Goal: Task Accomplishment & Management: Manage account settings

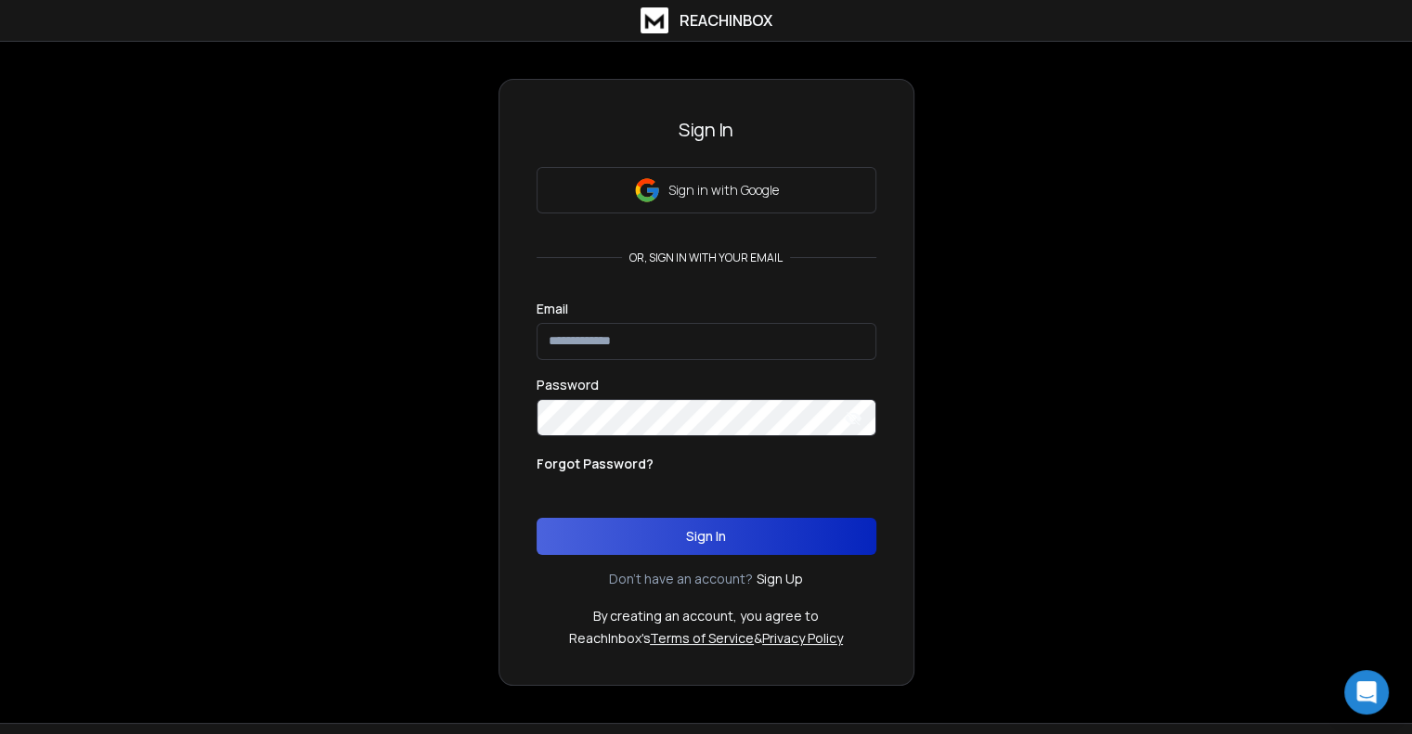
type input "**********"
click at [783, 530] on button "Sign In" at bounding box center [706, 536] width 340 height 37
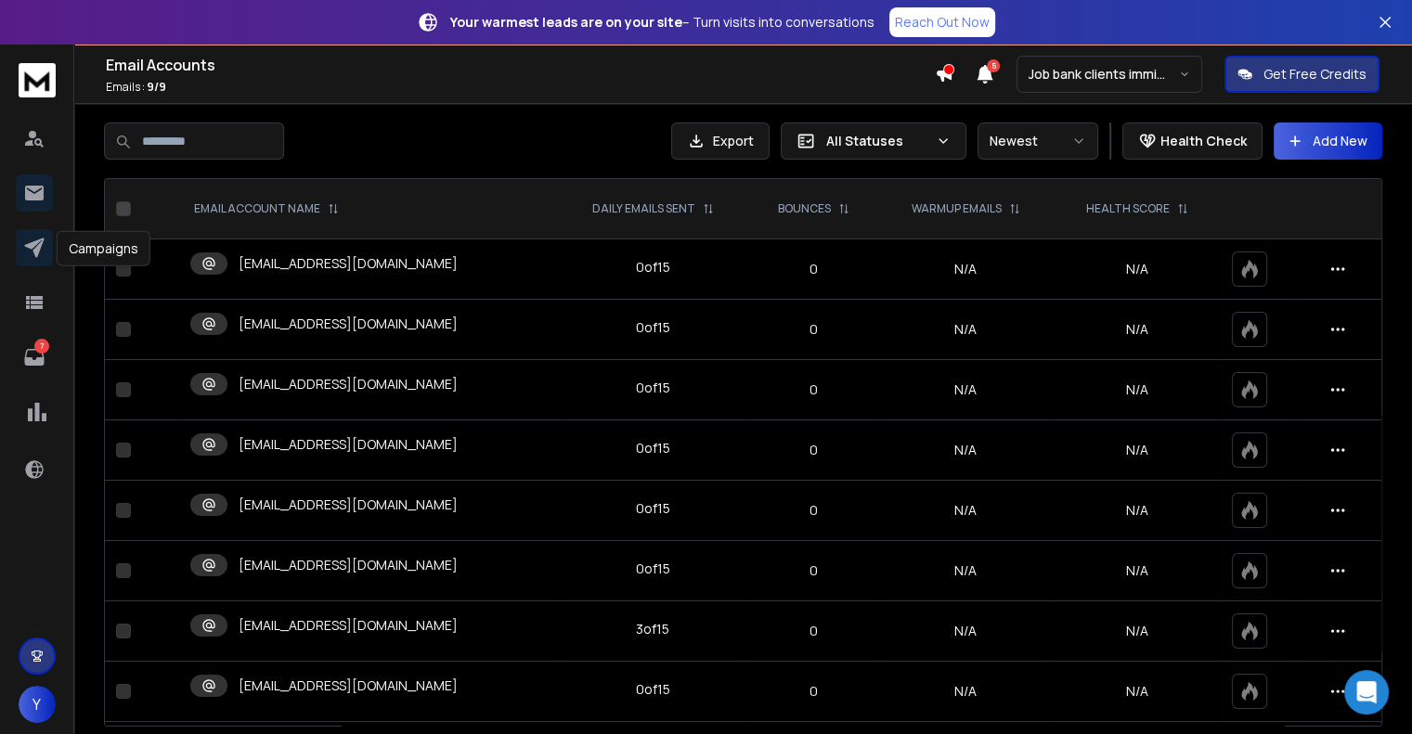
click at [30, 240] on icon at bounding box center [34, 248] width 22 height 22
click at [1121, 80] on p "Job bank clients immigration assssment" at bounding box center [1103, 74] width 150 height 19
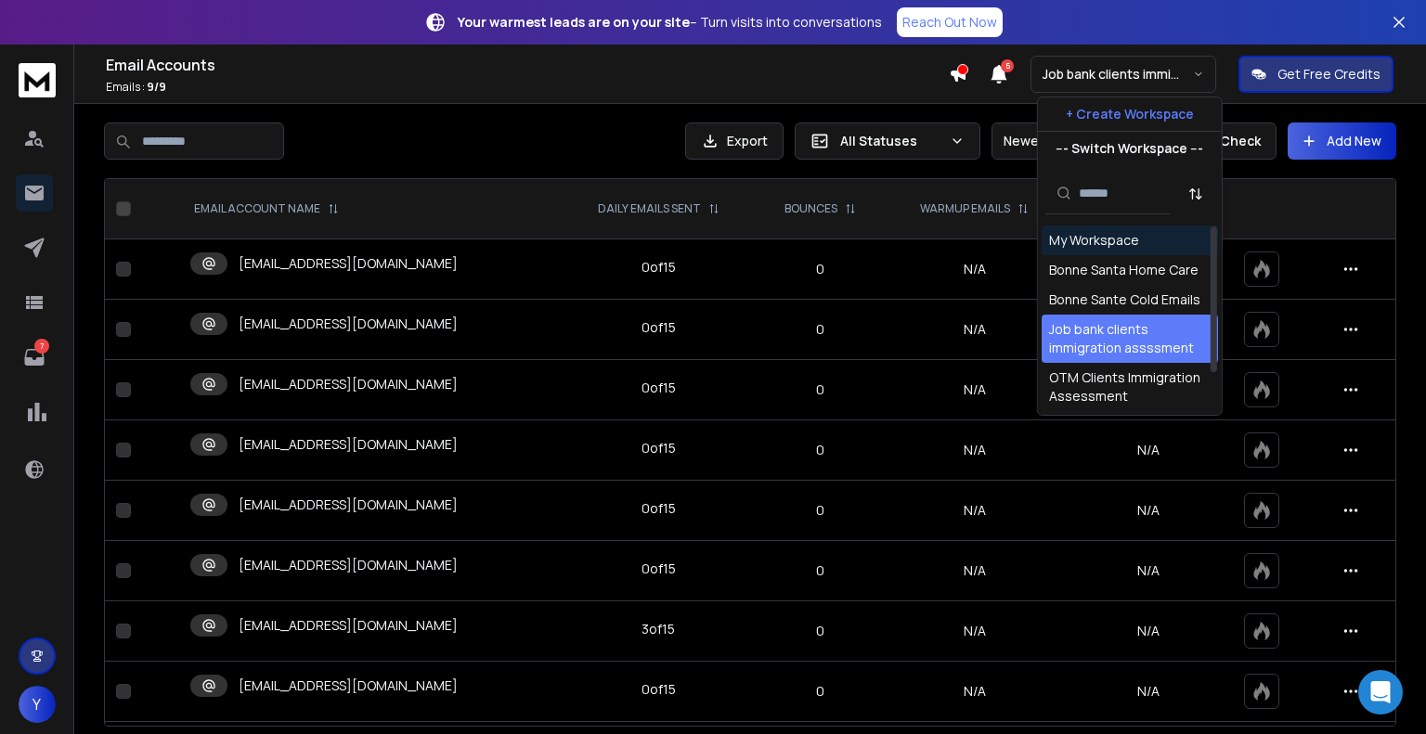
click at [1124, 236] on div "My Workspace" at bounding box center [1094, 240] width 90 height 19
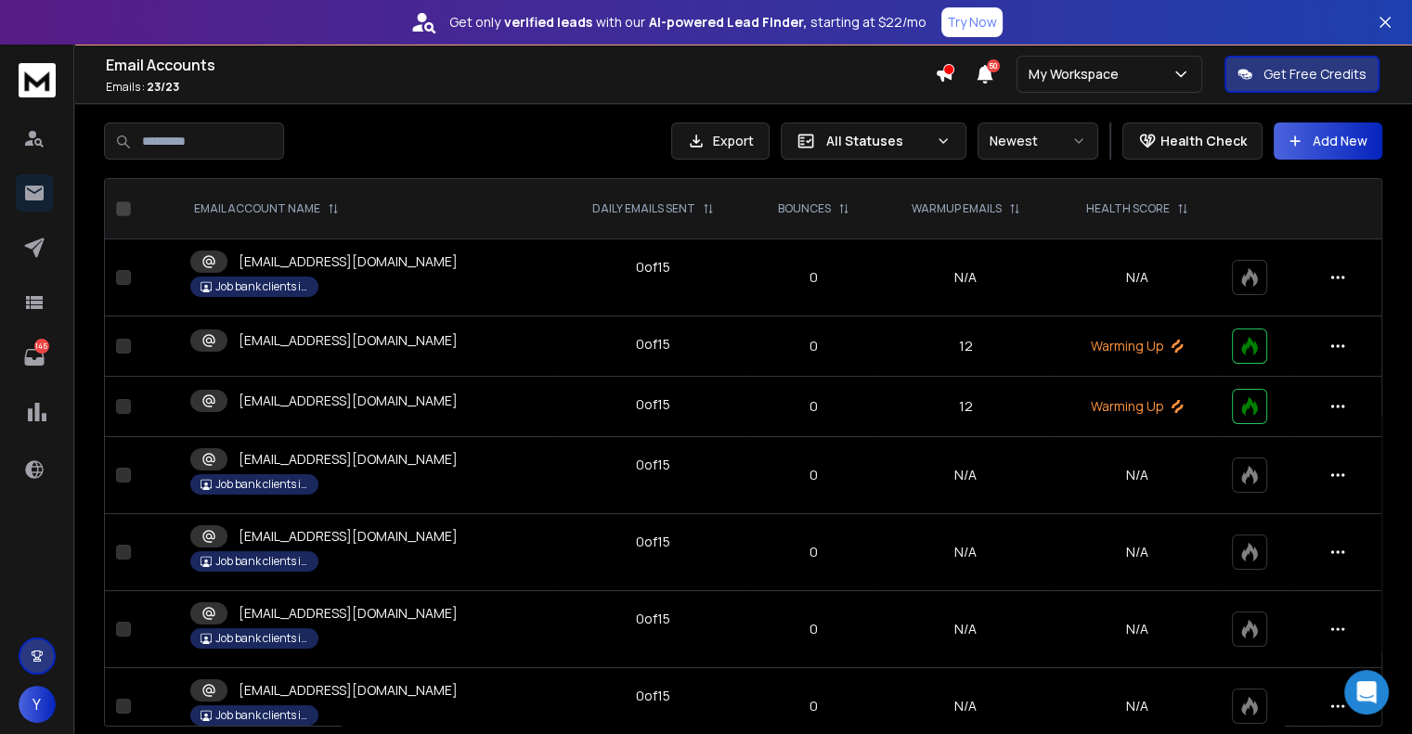
click at [312, 336] on p "[EMAIL_ADDRESS][DOMAIN_NAME]" at bounding box center [348, 340] width 219 height 19
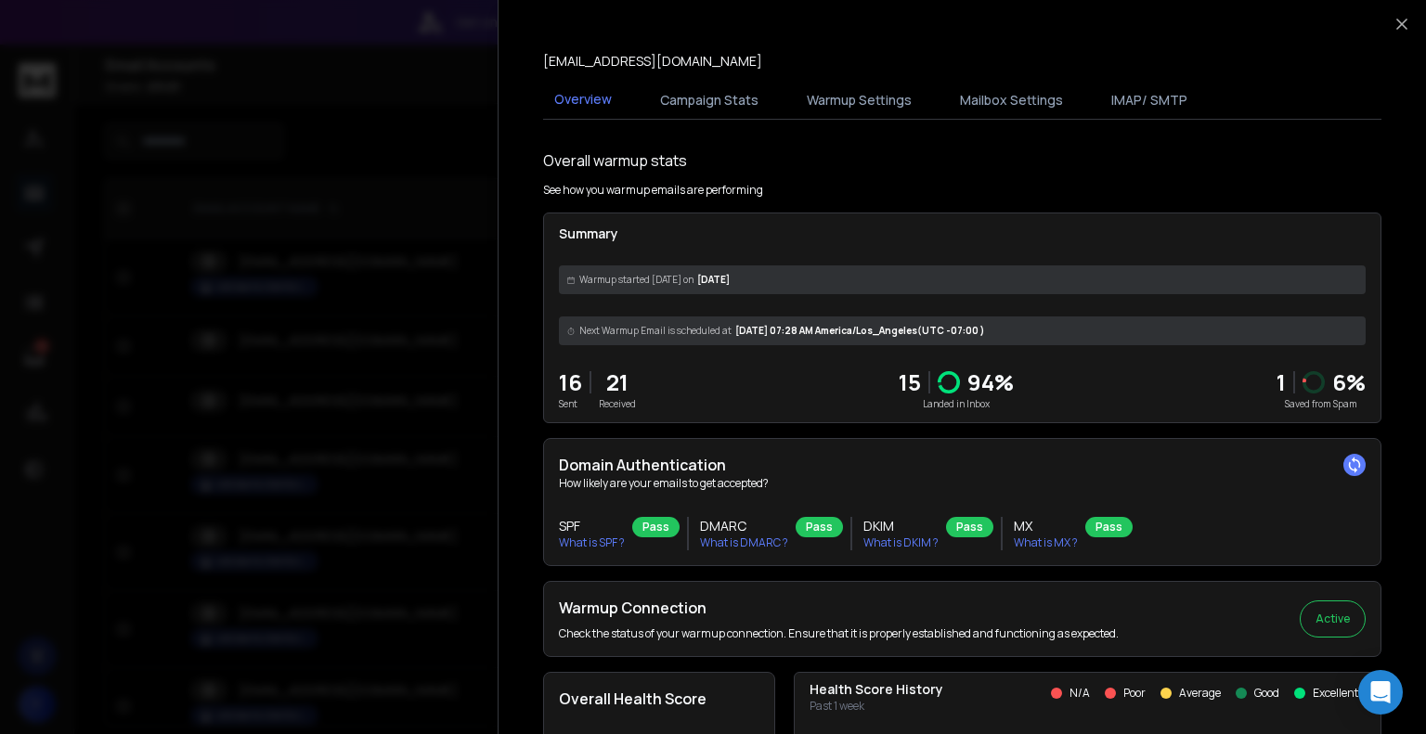
click at [696, 94] on button "Campaign Stats" at bounding box center [709, 100] width 121 height 41
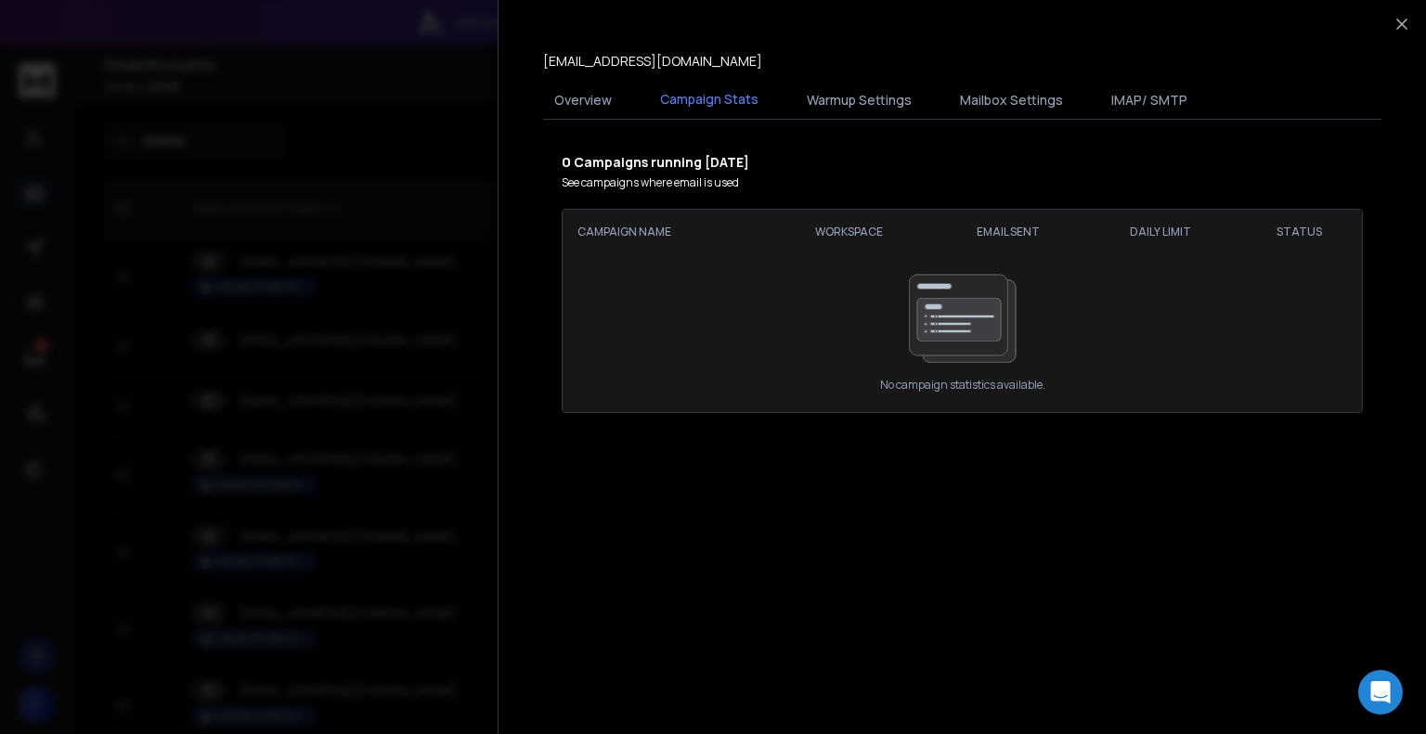
click at [838, 96] on button "Warmup Settings" at bounding box center [858, 100] width 127 height 41
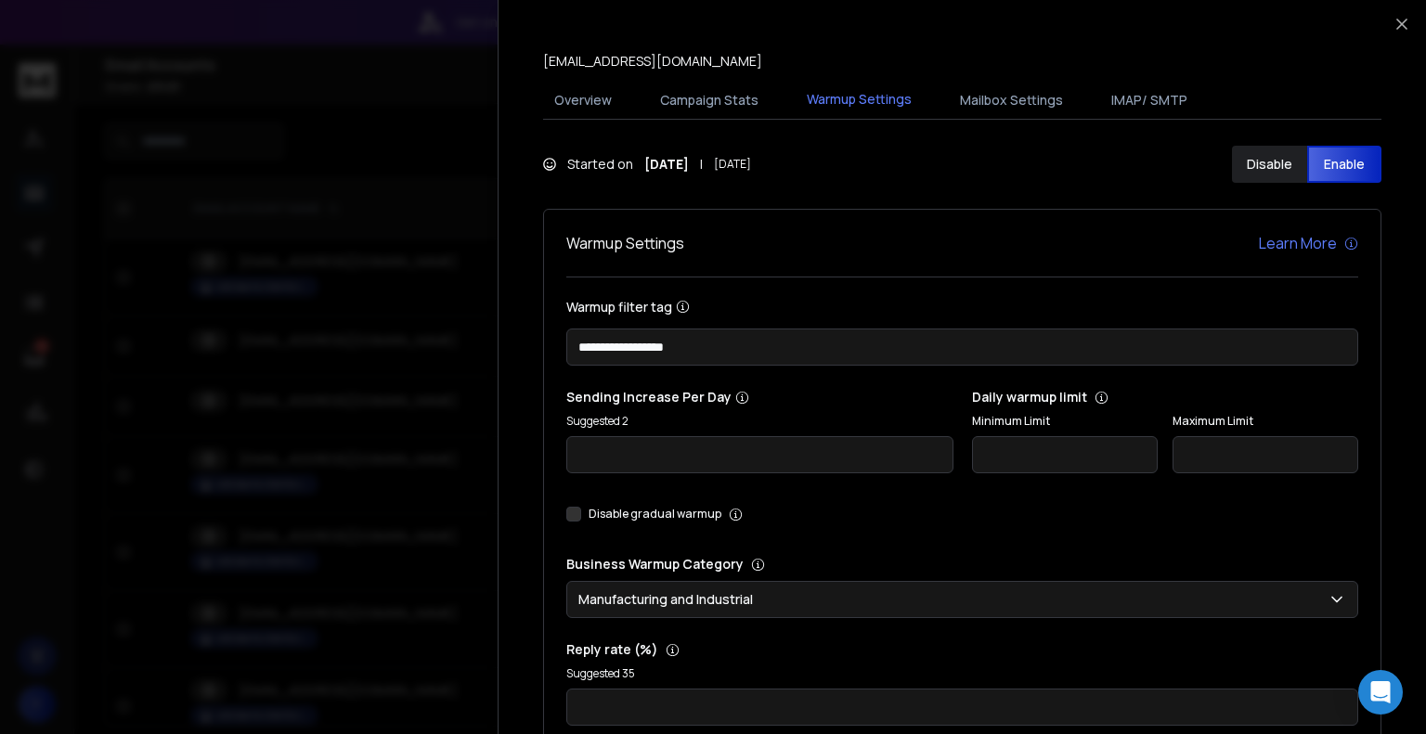
click at [602, 98] on button "Overview" at bounding box center [583, 100] width 80 height 41
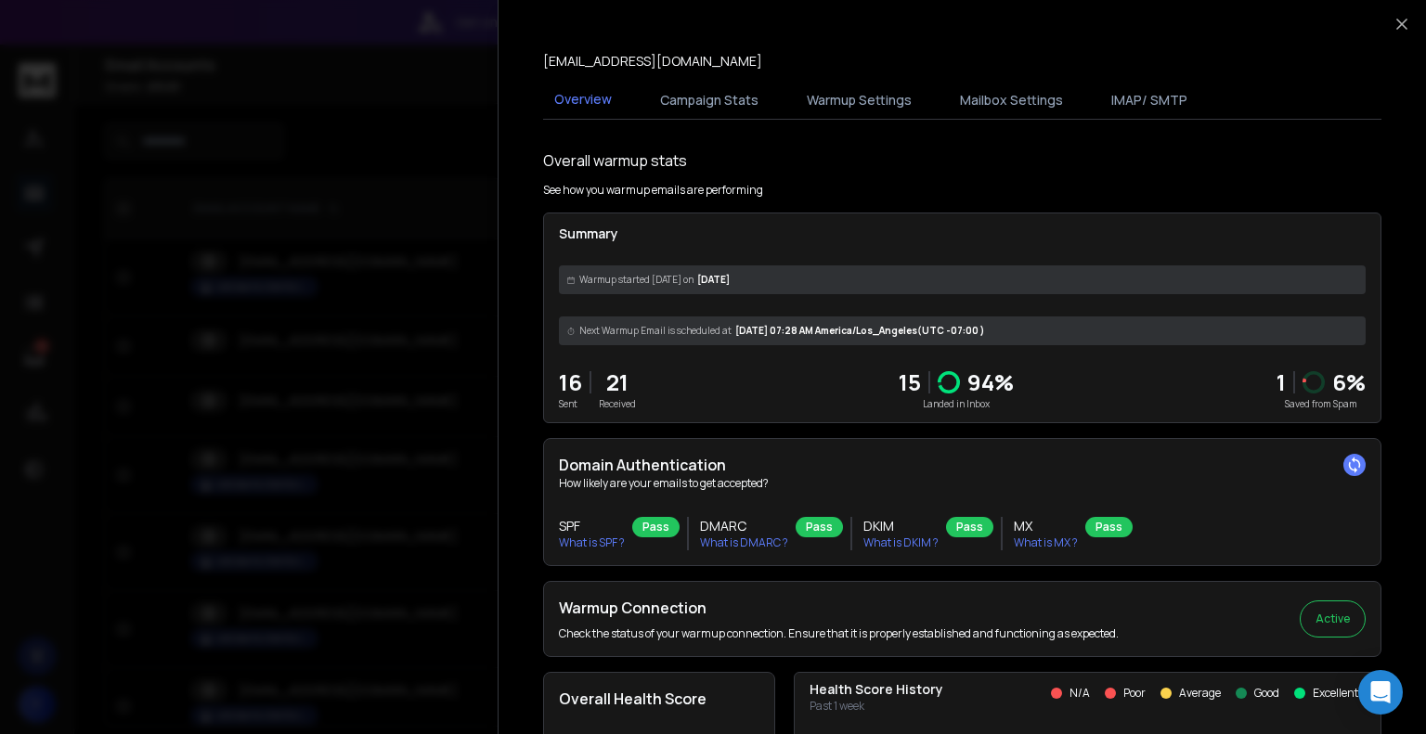
click at [987, 102] on button "Mailbox Settings" at bounding box center [1011, 100] width 125 height 41
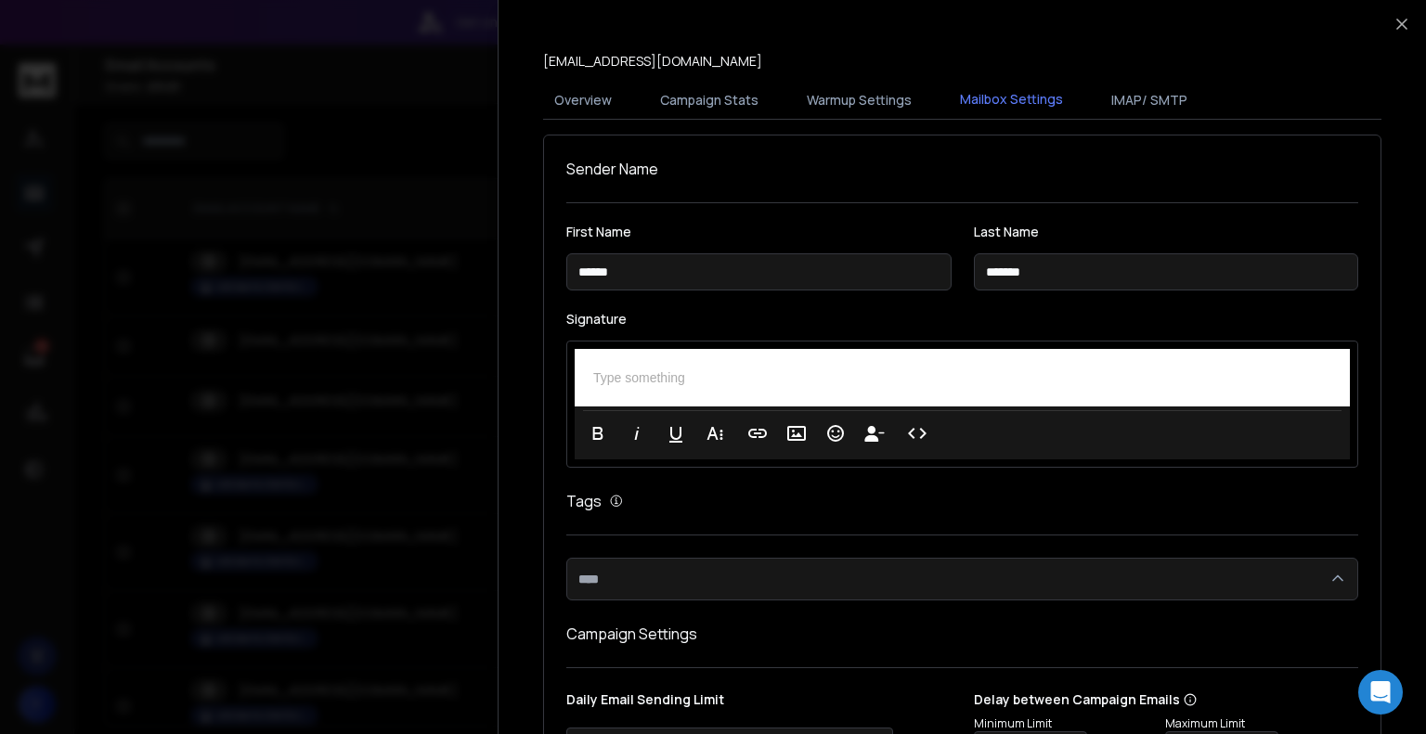
click at [889, 94] on button "Warmup Settings" at bounding box center [858, 100] width 127 height 41
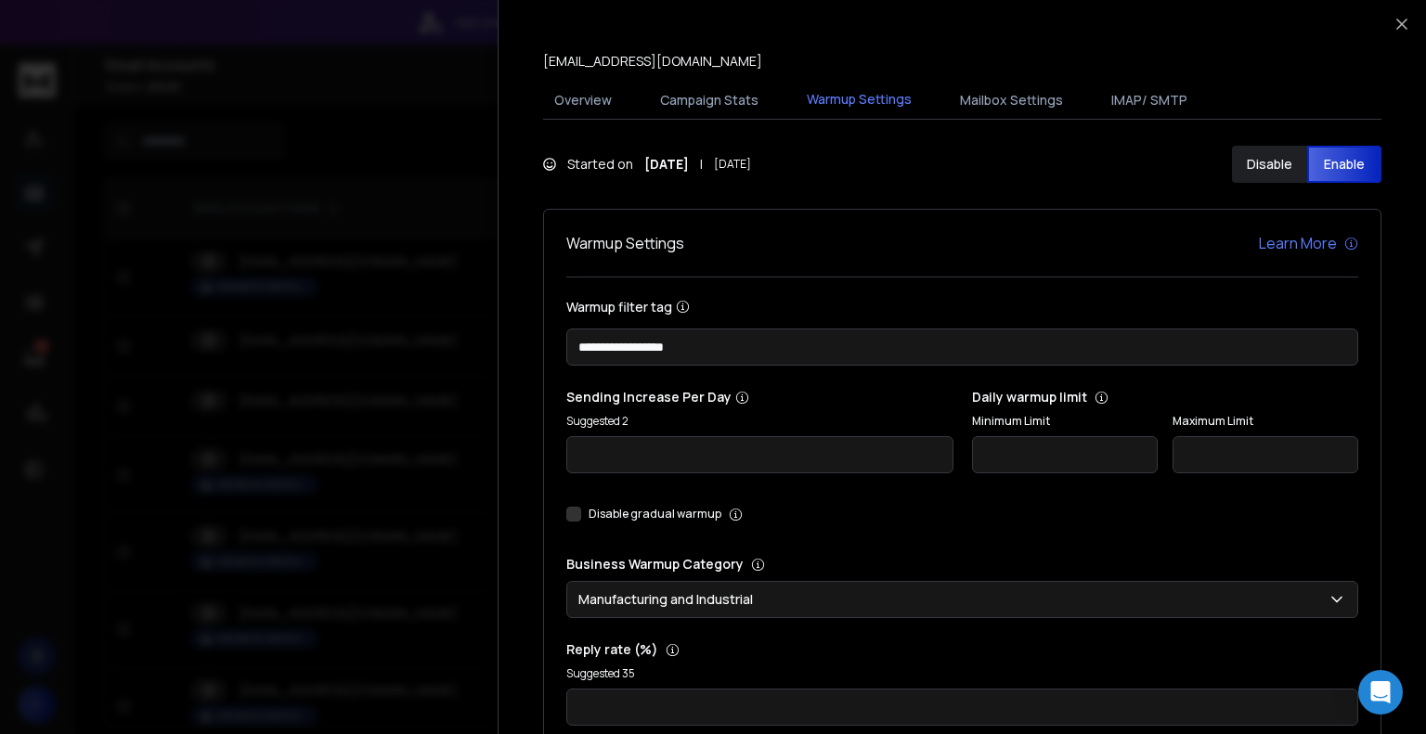
click at [586, 86] on button "Overview" at bounding box center [583, 100] width 80 height 41
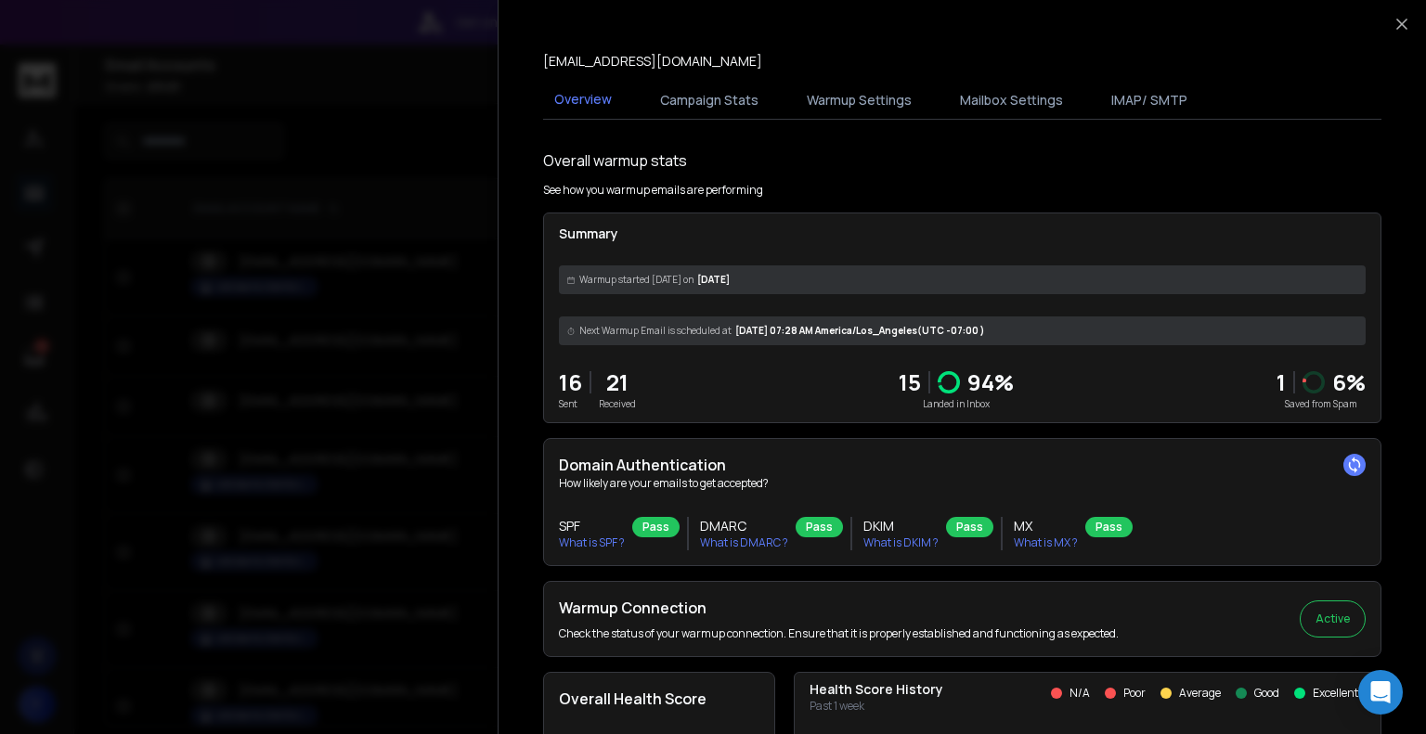
click at [1166, 92] on button "IMAP/ SMTP" at bounding box center [1149, 100] width 98 height 41
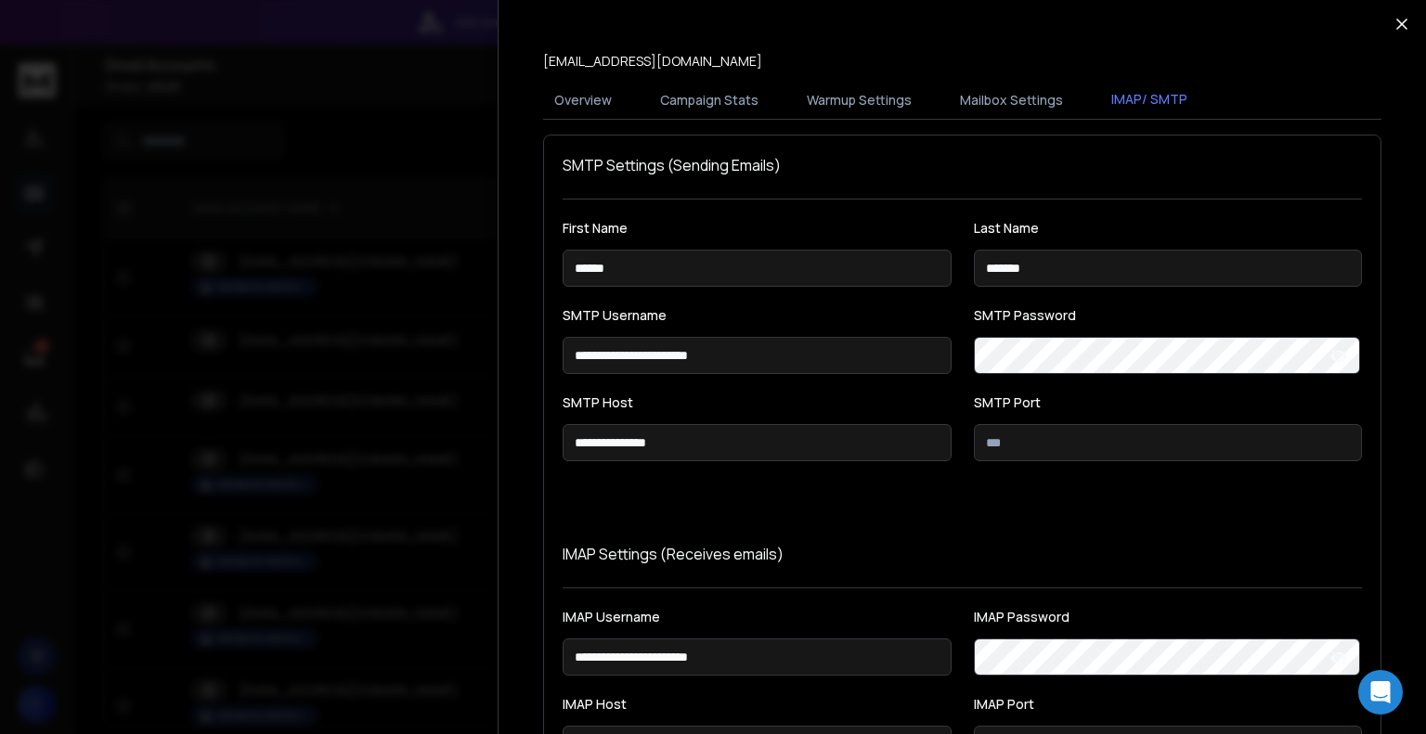
click at [1400, 21] on icon "button" at bounding box center [1401, 24] width 19 height 19
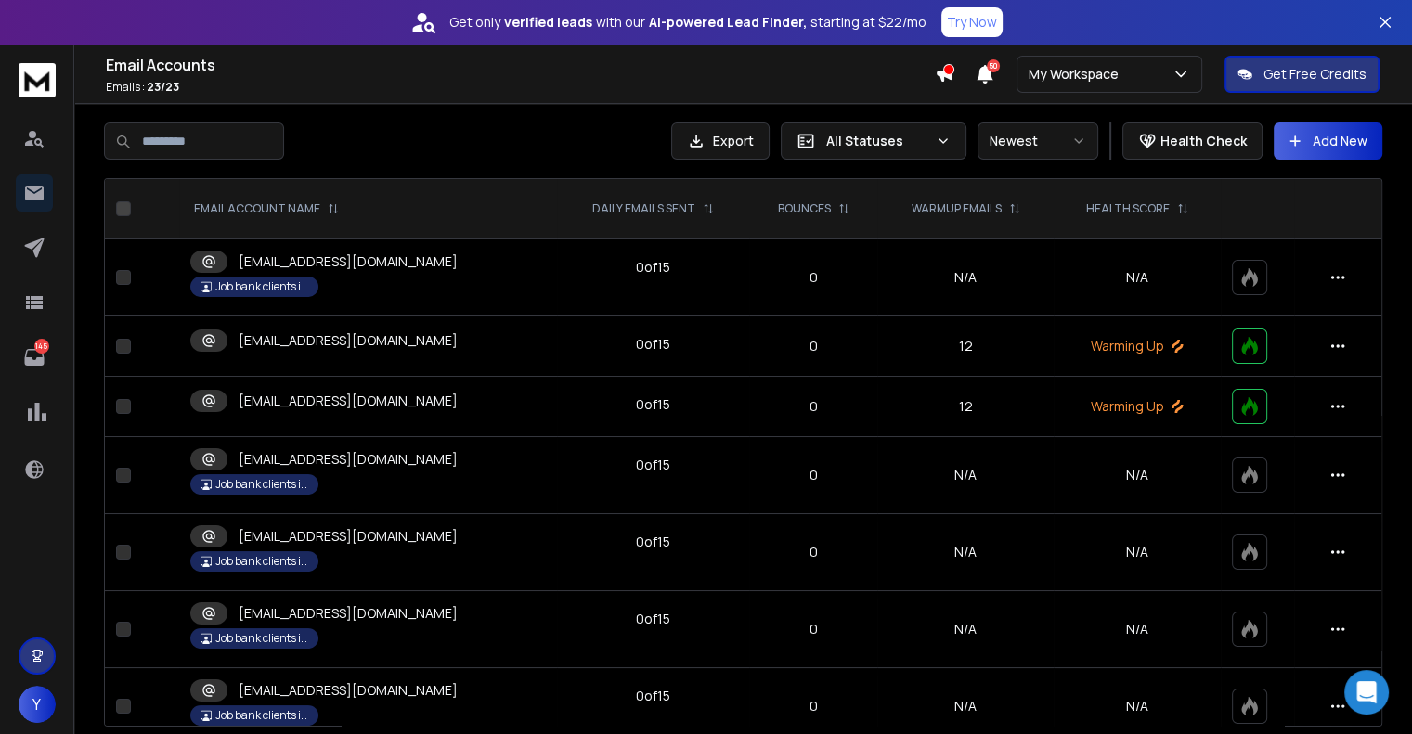
click at [352, 407] on p "yehu@sureimmigration.ca" at bounding box center [348, 401] width 219 height 19
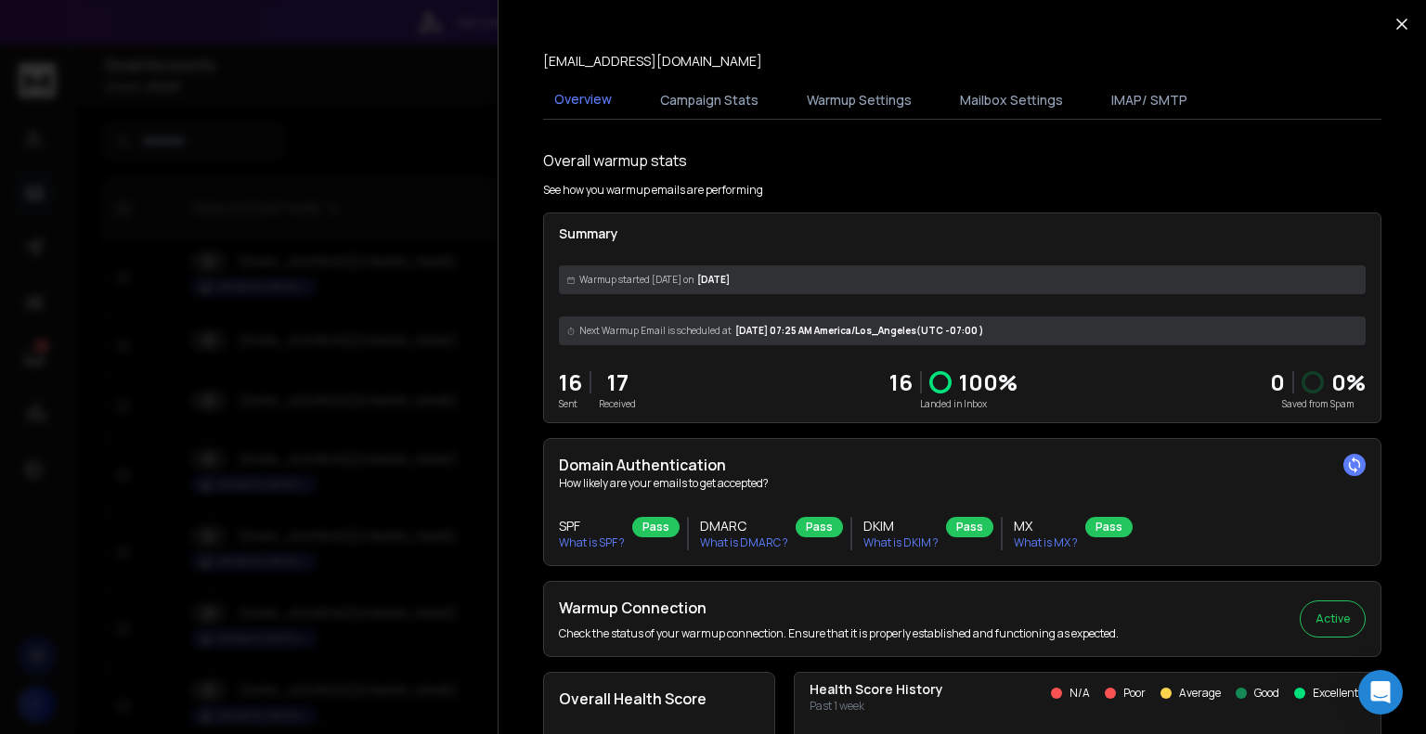
click at [1397, 31] on icon "button" at bounding box center [1401, 24] width 19 height 19
